Goal: Task Accomplishment & Management: Manage account settings

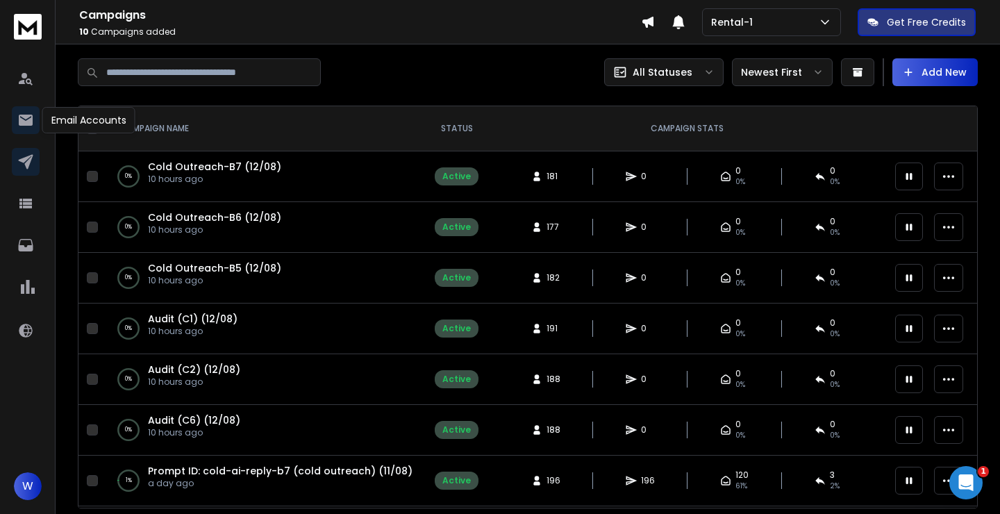
click at [19, 132] on link at bounding box center [26, 120] width 28 height 28
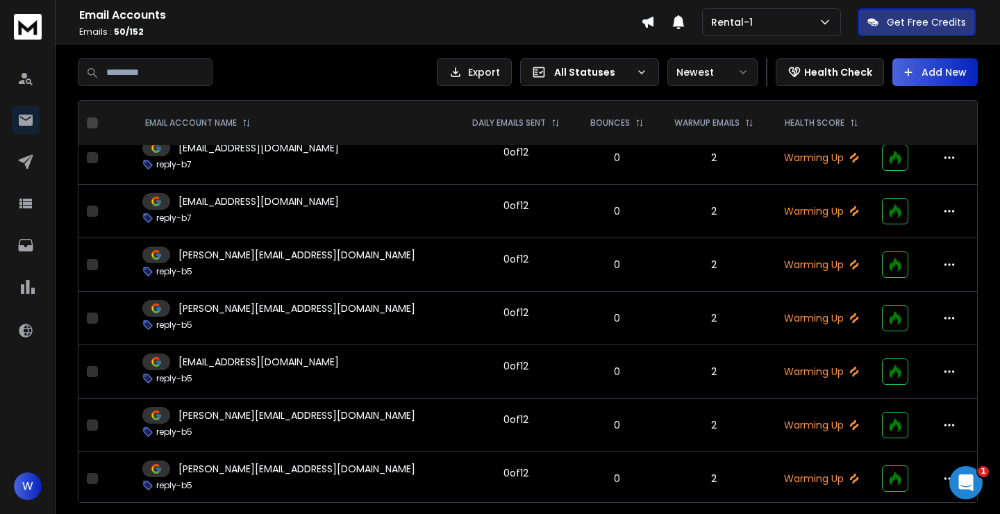
scroll to position [2351, 0]
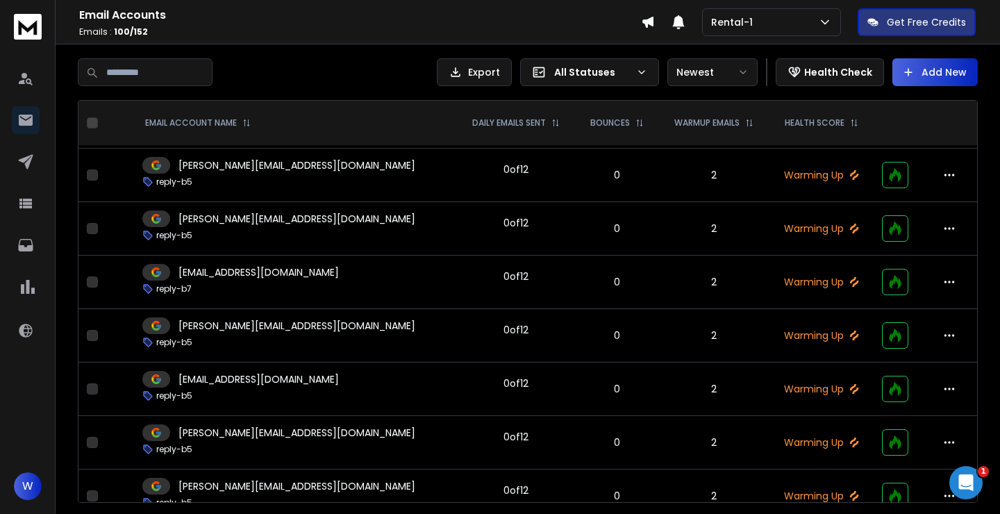
click at [519, 238] on td "0 of 12" at bounding box center [515, 220] width 119 height 36
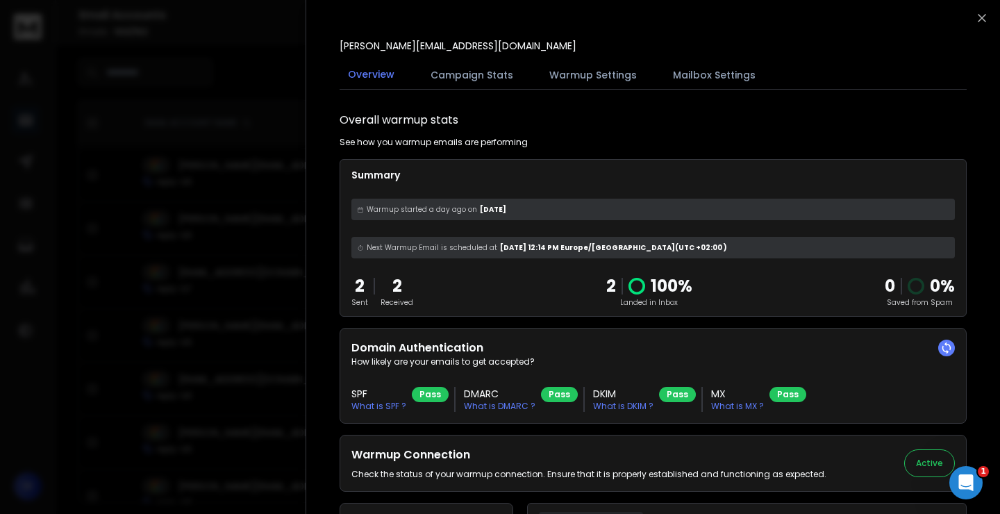
click at [248, 361] on div at bounding box center [500, 257] width 1000 height 514
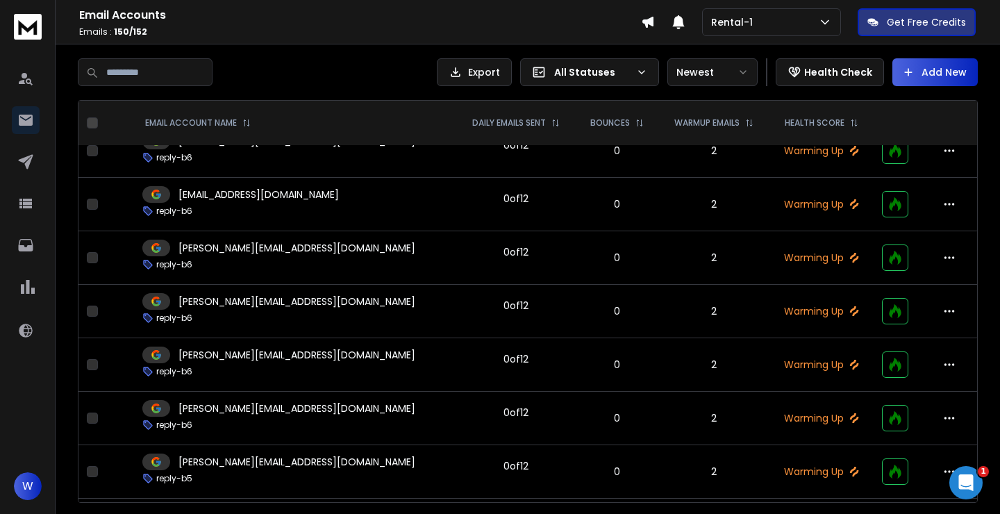
scroll to position [0, 0]
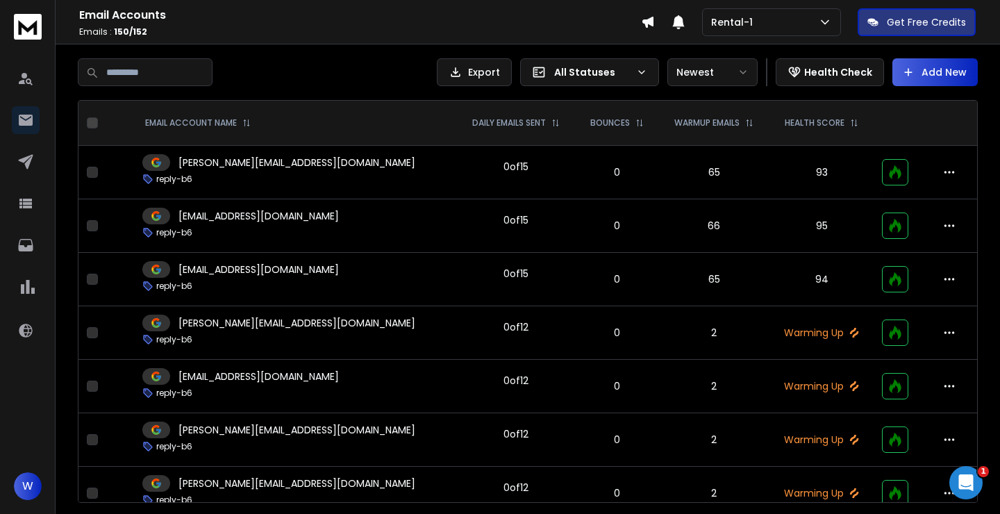
click at [584, 225] on p "0" at bounding box center [617, 226] width 66 height 14
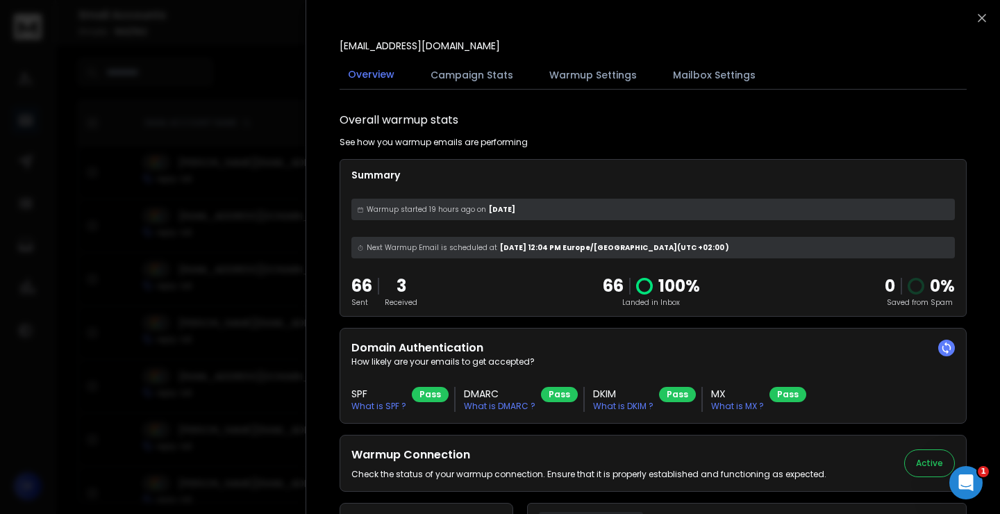
click at [580, 83] on button "Warmup Settings" at bounding box center [593, 75] width 104 height 31
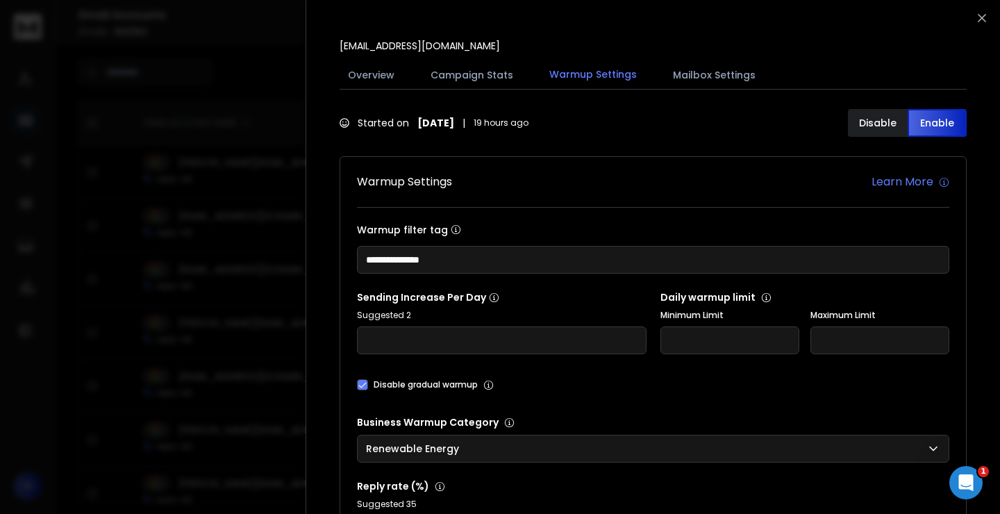
click at [235, 195] on div at bounding box center [500, 257] width 1000 height 514
